Goal: Task Accomplishment & Management: Manage account settings

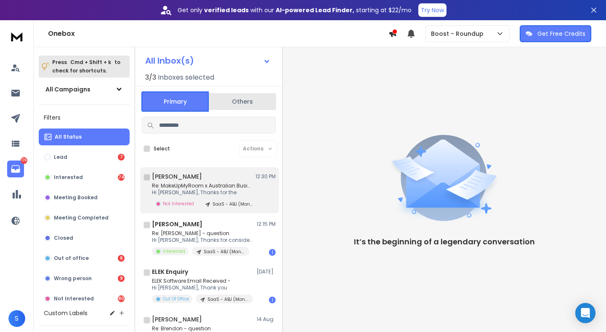
click at [214, 186] on p "Re: MakeUpMyRoom x Australian Business" at bounding box center [202, 185] width 101 height 7
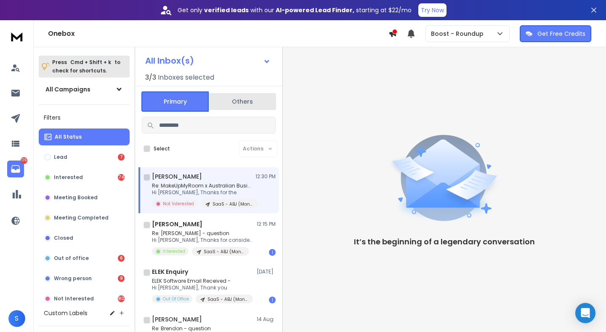
click at [218, 185] on p "Re: MakeUpMyRoom x Australian Business" at bounding box center [202, 185] width 101 height 7
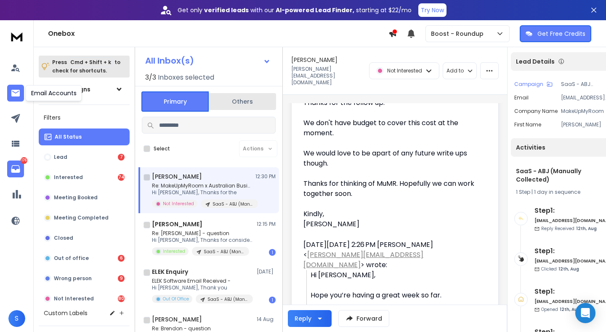
click at [11, 90] on icon at bounding box center [16, 93] width 10 height 10
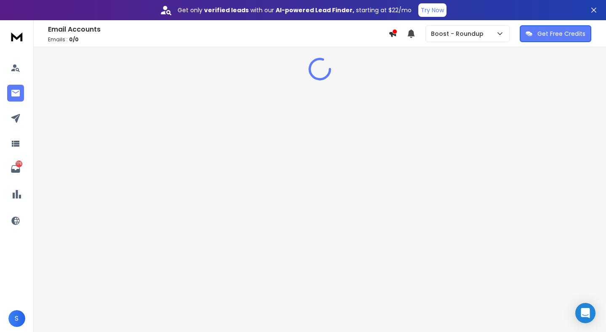
click at [10, 160] on div "176" at bounding box center [16, 143] width 19 height 178
click at [9, 165] on link "176" at bounding box center [15, 168] width 17 height 17
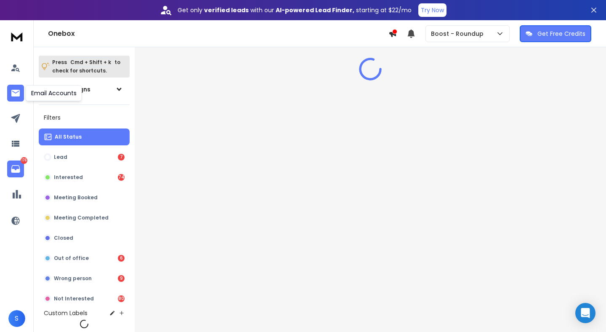
click at [16, 91] on icon at bounding box center [15, 93] width 8 height 7
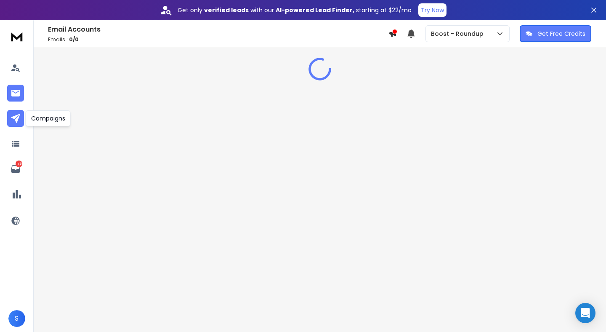
click at [17, 118] on icon at bounding box center [15, 118] width 9 height 9
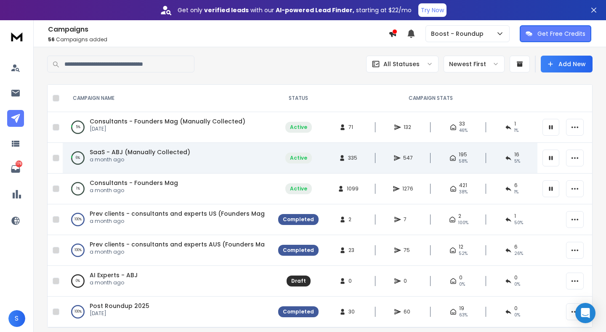
click at [162, 153] on span "SaaS - ABJ (Manually Collected)" at bounding box center [140, 152] width 101 height 8
click at [160, 146] on td "6 % SaaS - ABJ (Manually Collected) a month ago" at bounding box center [168, 158] width 210 height 31
click at [119, 153] on span "SaaS - ABJ (Manually Collected)" at bounding box center [140, 152] width 101 height 8
click at [135, 147] on td "6 % SaaS - ABJ (Manually Collected) a month ago" at bounding box center [168, 158] width 210 height 31
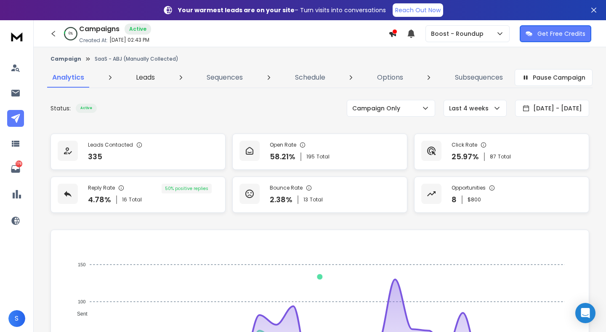
click at [142, 76] on p "Leads" at bounding box center [145, 77] width 19 height 10
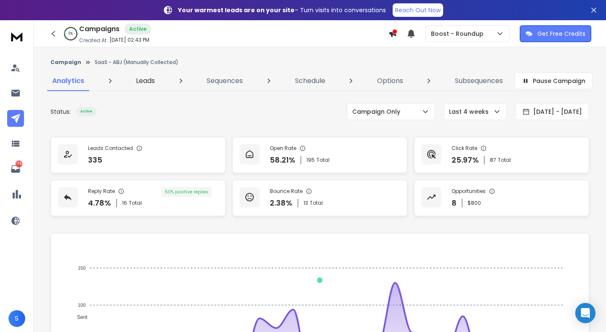
click at [142, 79] on p "Leads" at bounding box center [145, 81] width 19 height 10
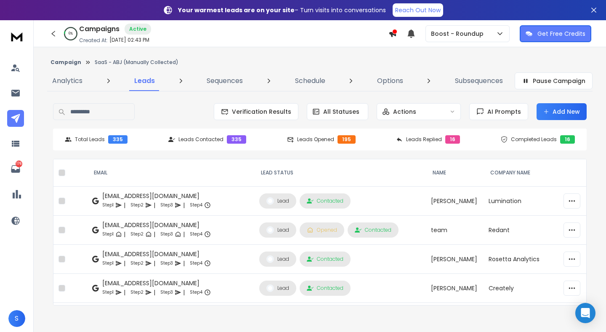
click at [571, 116] on button "Add New" at bounding box center [562, 111] width 50 height 17
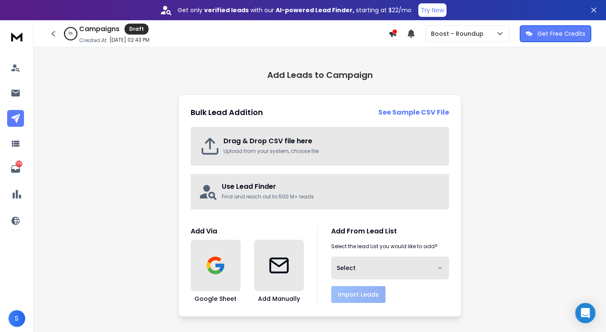
click at [257, 137] on h2 "Drag & Drop CSV file here" at bounding box center [332, 141] width 216 height 10
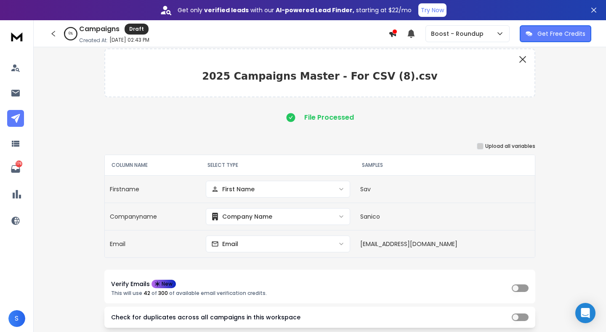
scroll to position [78, 0]
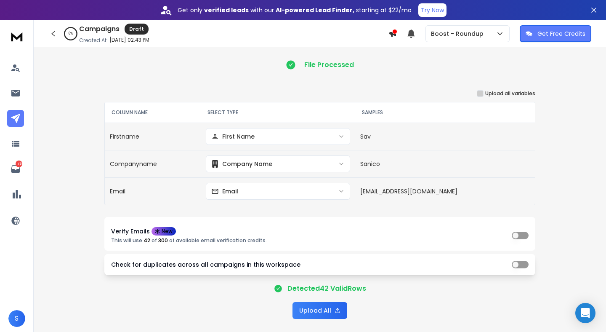
click at [517, 261] on button "Check for duplicates across all campaigns in this workspace" at bounding box center [520, 265] width 17 height 8
click at [314, 305] on button "Upload All" at bounding box center [320, 310] width 55 height 17
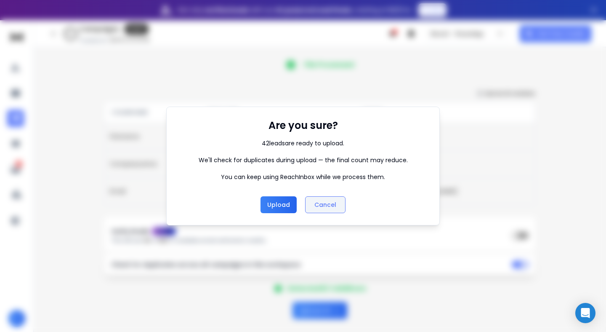
click at [269, 210] on button "Upload" at bounding box center [279, 204] width 36 height 17
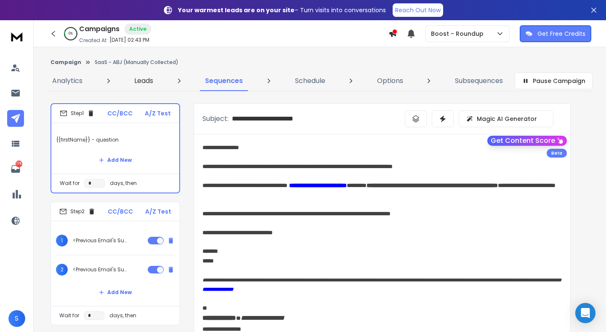
click at [145, 85] on p "Leads" at bounding box center [143, 81] width 19 height 10
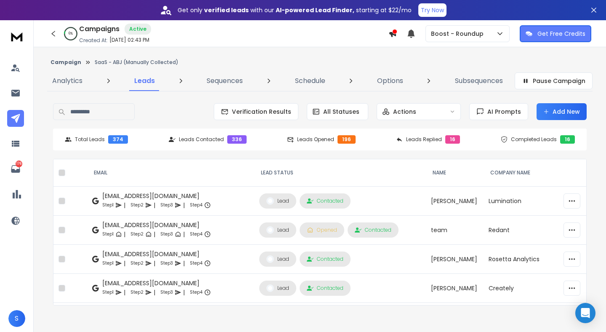
click at [96, 109] on input at bounding box center [94, 111] width 82 height 17
type input "***"
click at [100, 107] on input at bounding box center [94, 111] width 82 height 17
type input "*******"
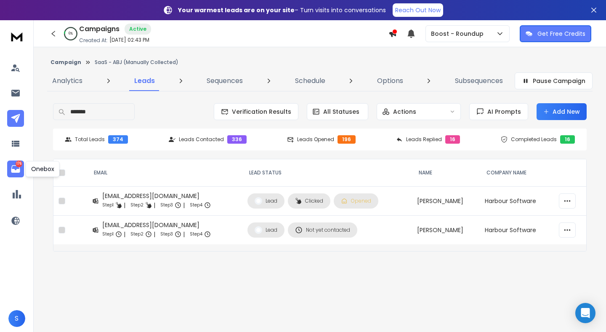
click at [11, 164] on icon at bounding box center [16, 169] width 10 height 10
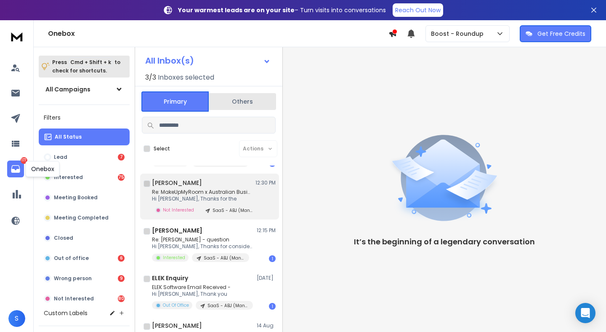
scroll to position [53, 0]
